Goal: Navigation & Orientation: Find specific page/section

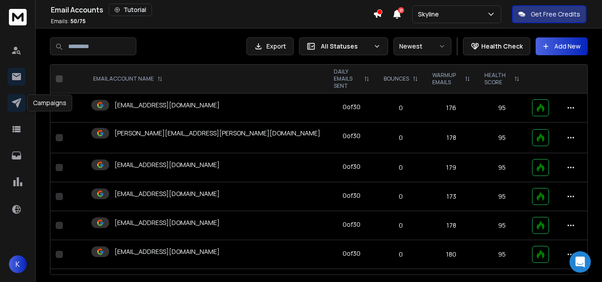
click at [17, 103] on icon at bounding box center [16, 102] width 9 height 9
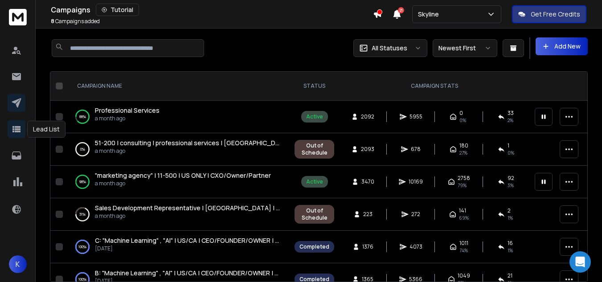
click at [17, 127] on icon at bounding box center [16, 129] width 8 height 6
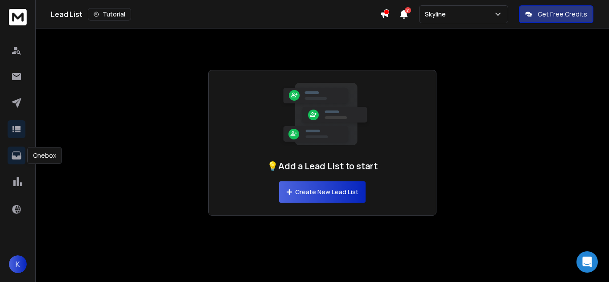
click at [15, 156] on icon at bounding box center [16, 156] width 9 height 8
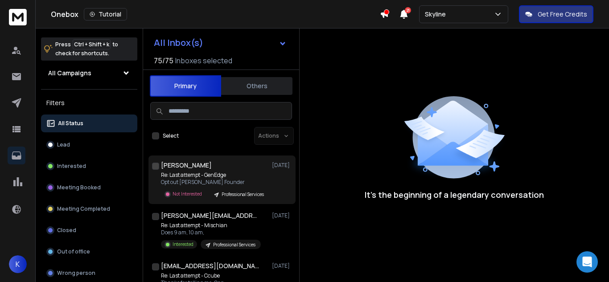
click at [222, 169] on div "[PERSON_NAME] [DATE]" at bounding box center [226, 165] width 131 height 9
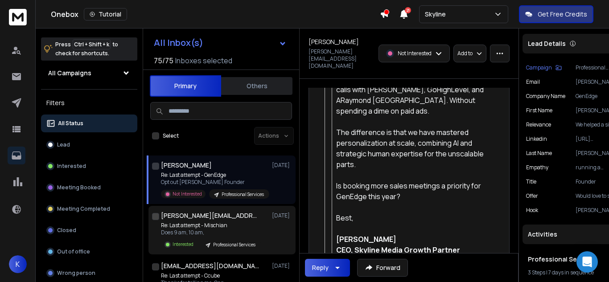
scroll to position [579, 0]
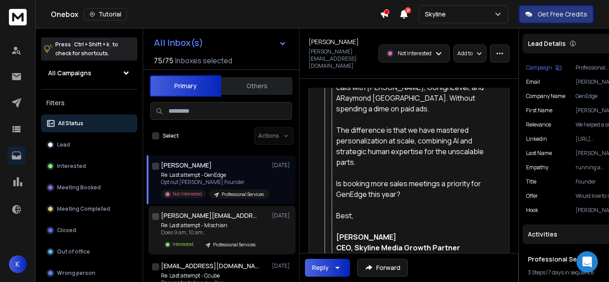
click at [259, 225] on p "Re: Last attempt - Mischian" at bounding box center [211, 225] width 100 height 7
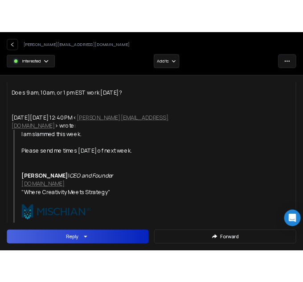
scroll to position [0, 0]
